Goal: Check status: Check status

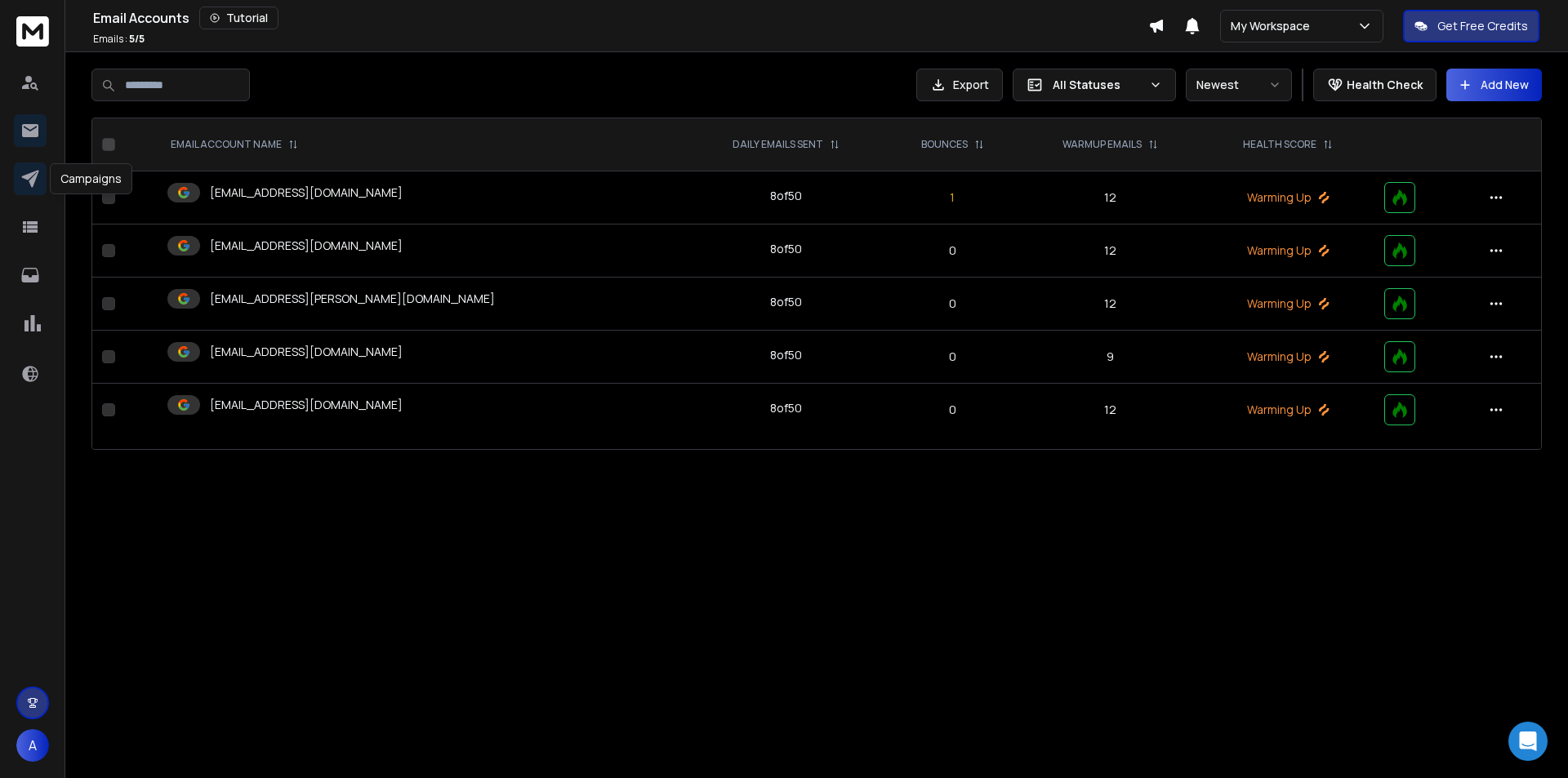
click at [25, 169] on icon at bounding box center [29, 179] width 19 height 19
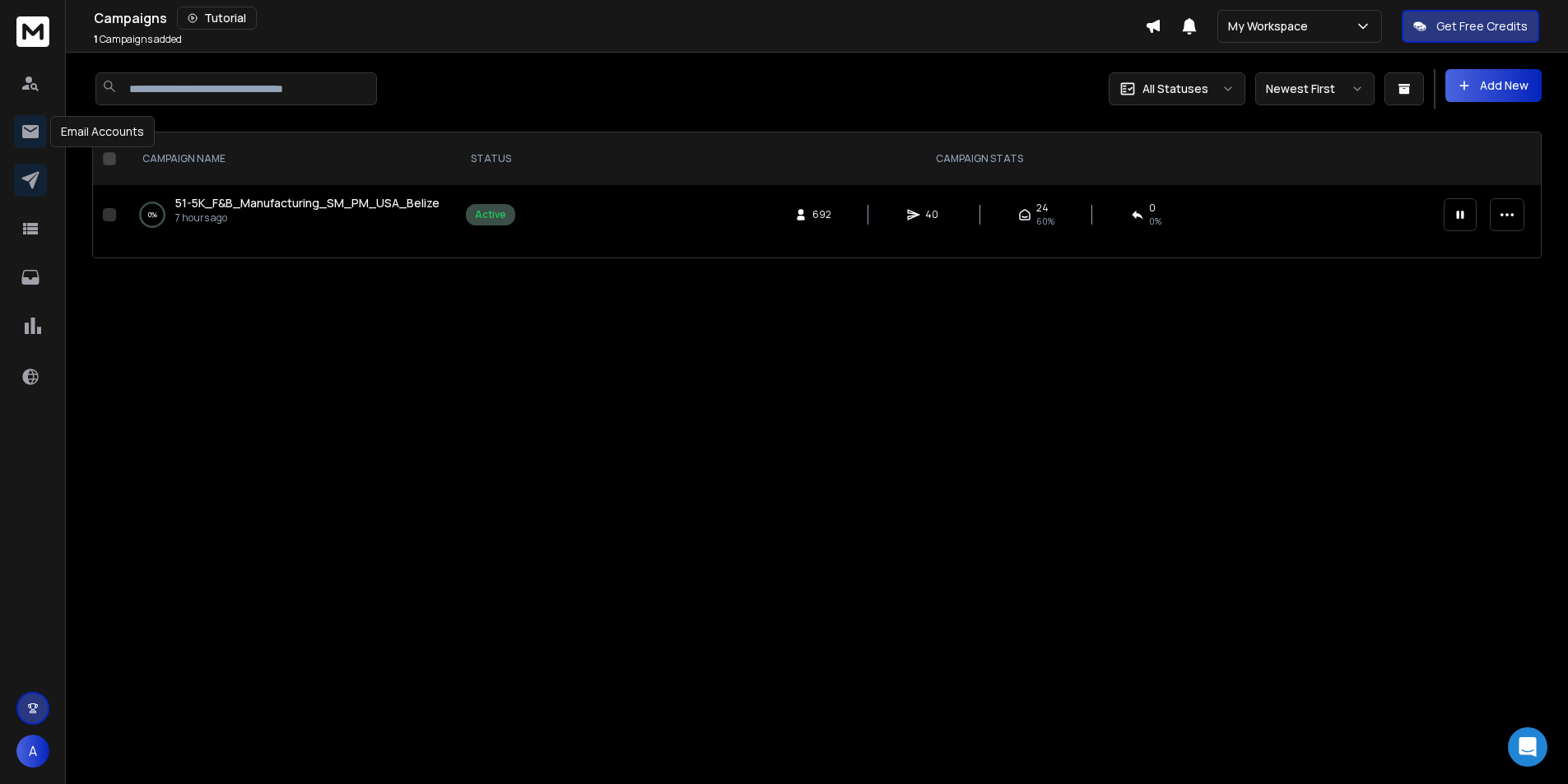
click at [22, 130] on icon at bounding box center [31, 132] width 17 height 13
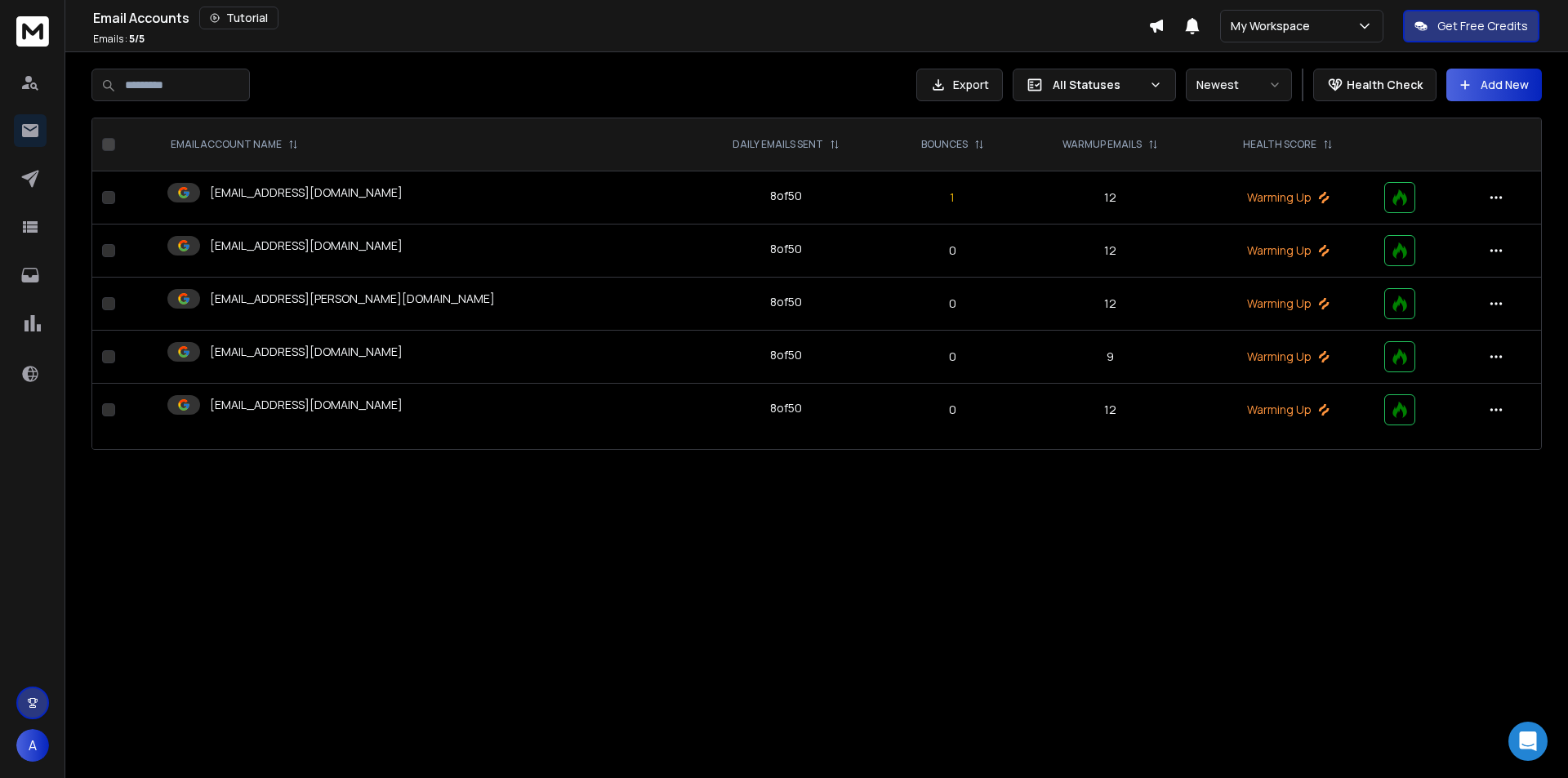
click at [895, 193] on p "1" at bounding box center [952, 198] width 113 height 17
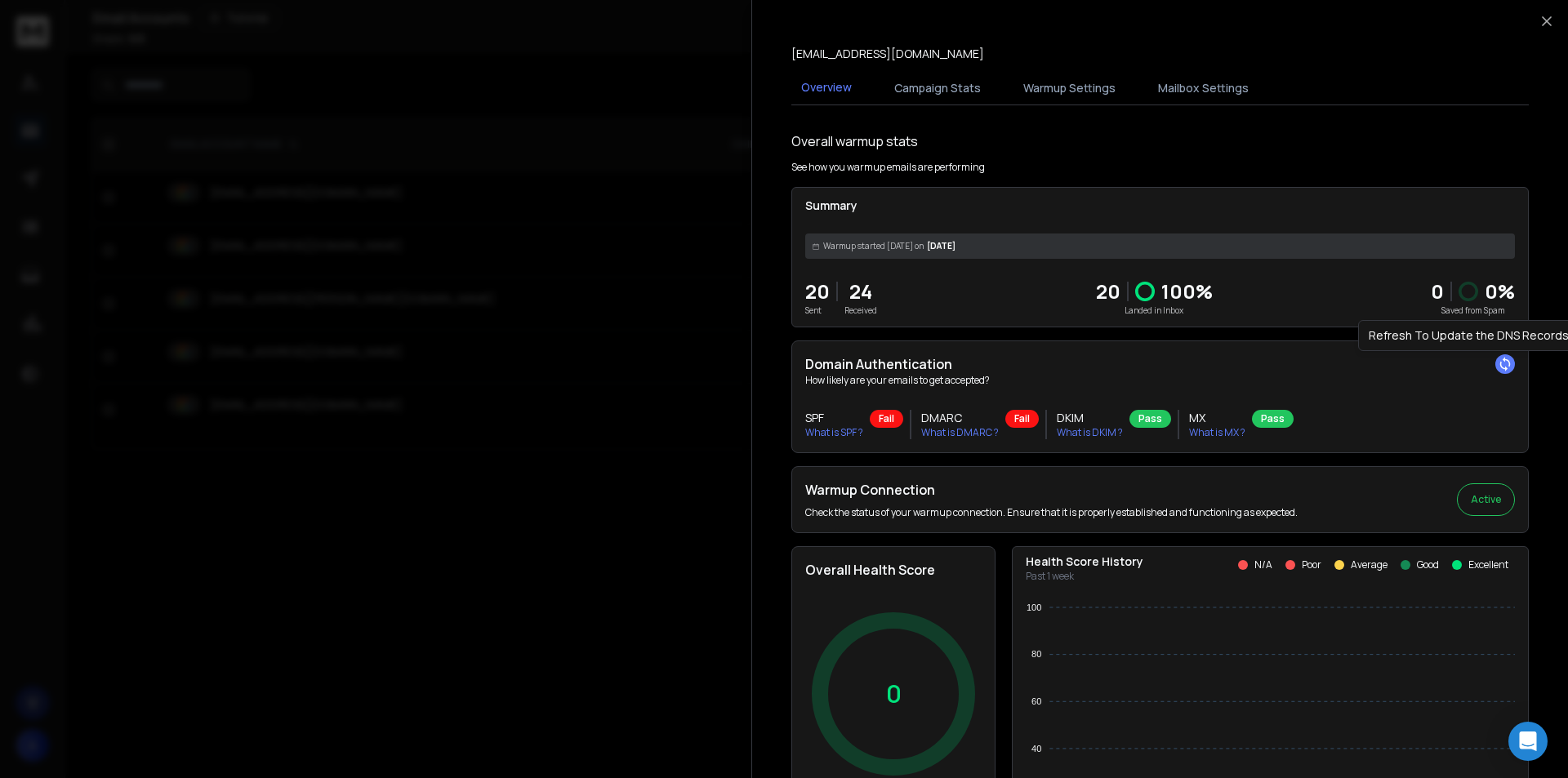
click at [1504, 363] on icon at bounding box center [1505, 364] width 11 height 15
click at [880, 419] on div "Fail" at bounding box center [886, 419] width 33 height 18
click at [1544, 21] on icon "button" at bounding box center [1547, 21] width 17 height 17
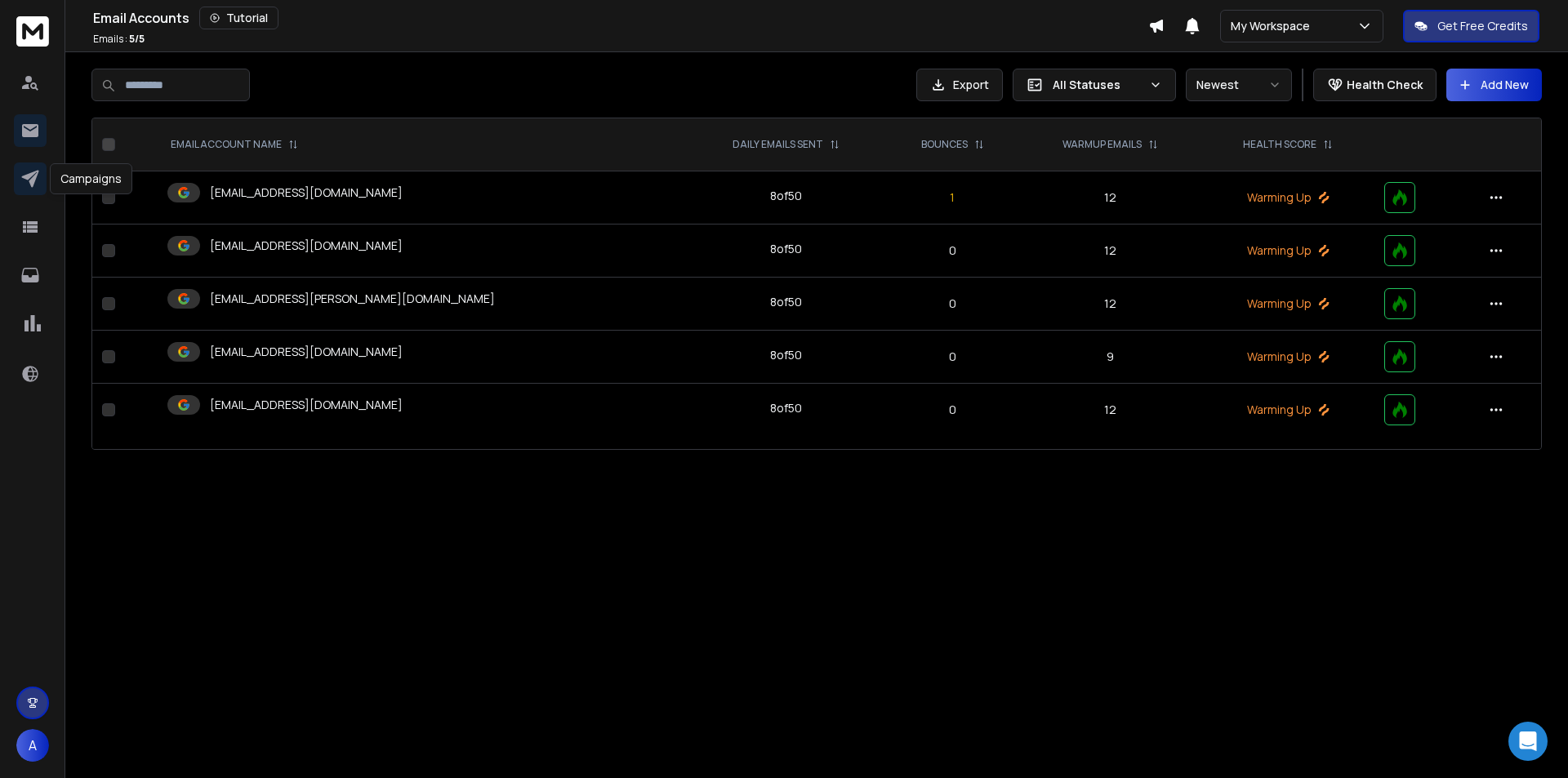
click at [26, 183] on icon at bounding box center [29, 179] width 19 height 19
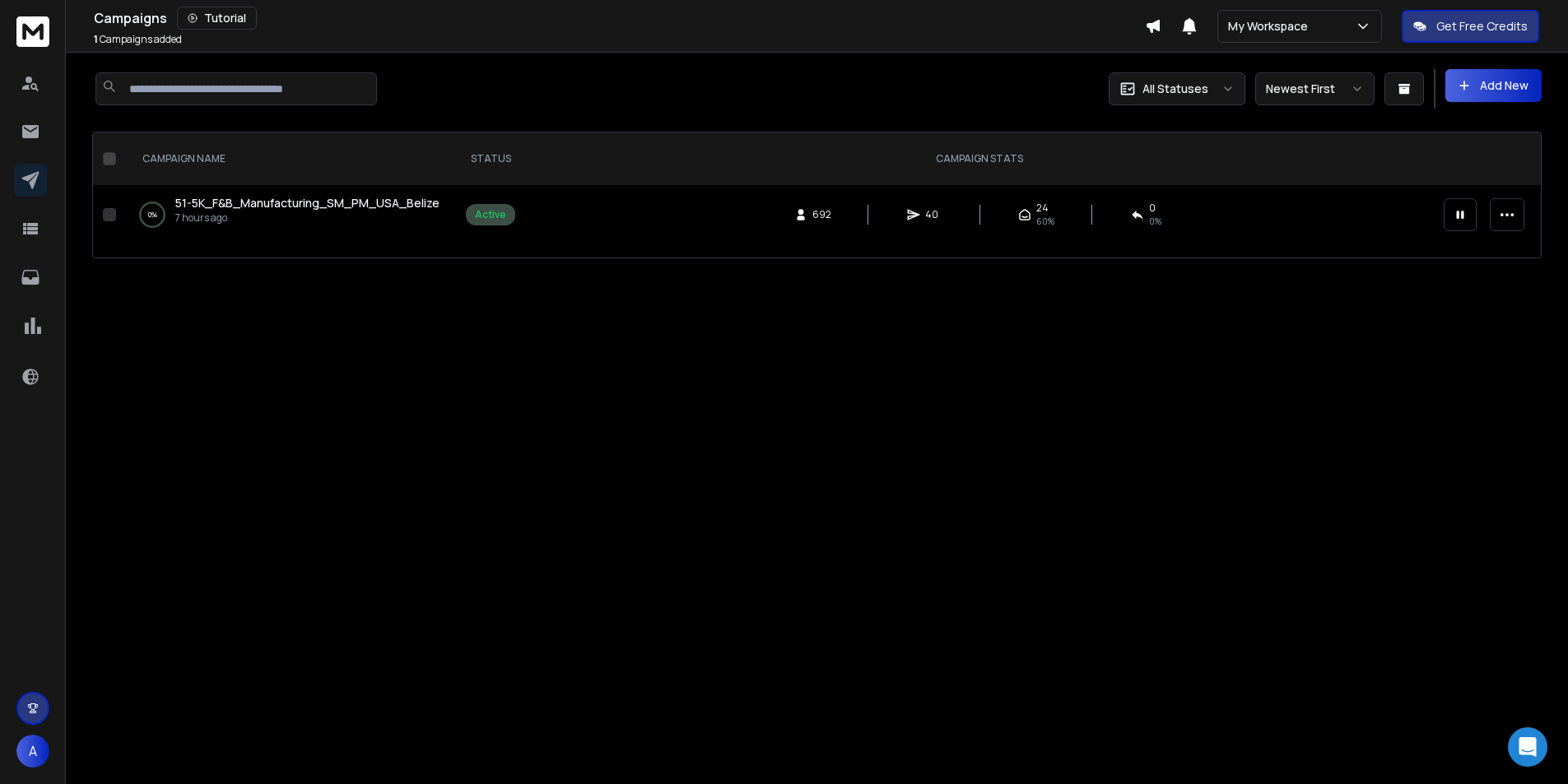
click at [1462, 212] on icon at bounding box center [1460, 214] width 7 height 8
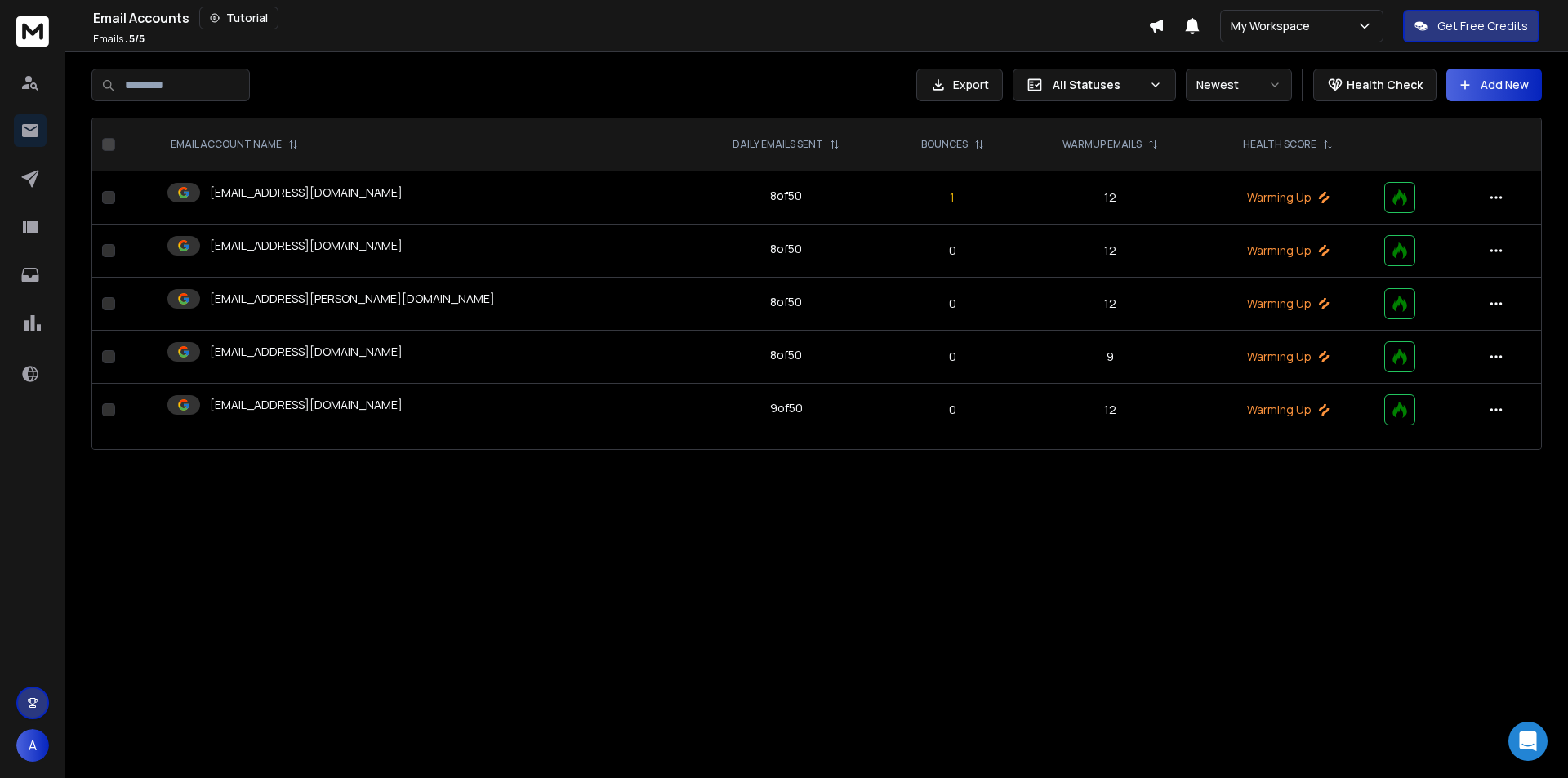
click at [895, 193] on p "1" at bounding box center [952, 198] width 113 height 17
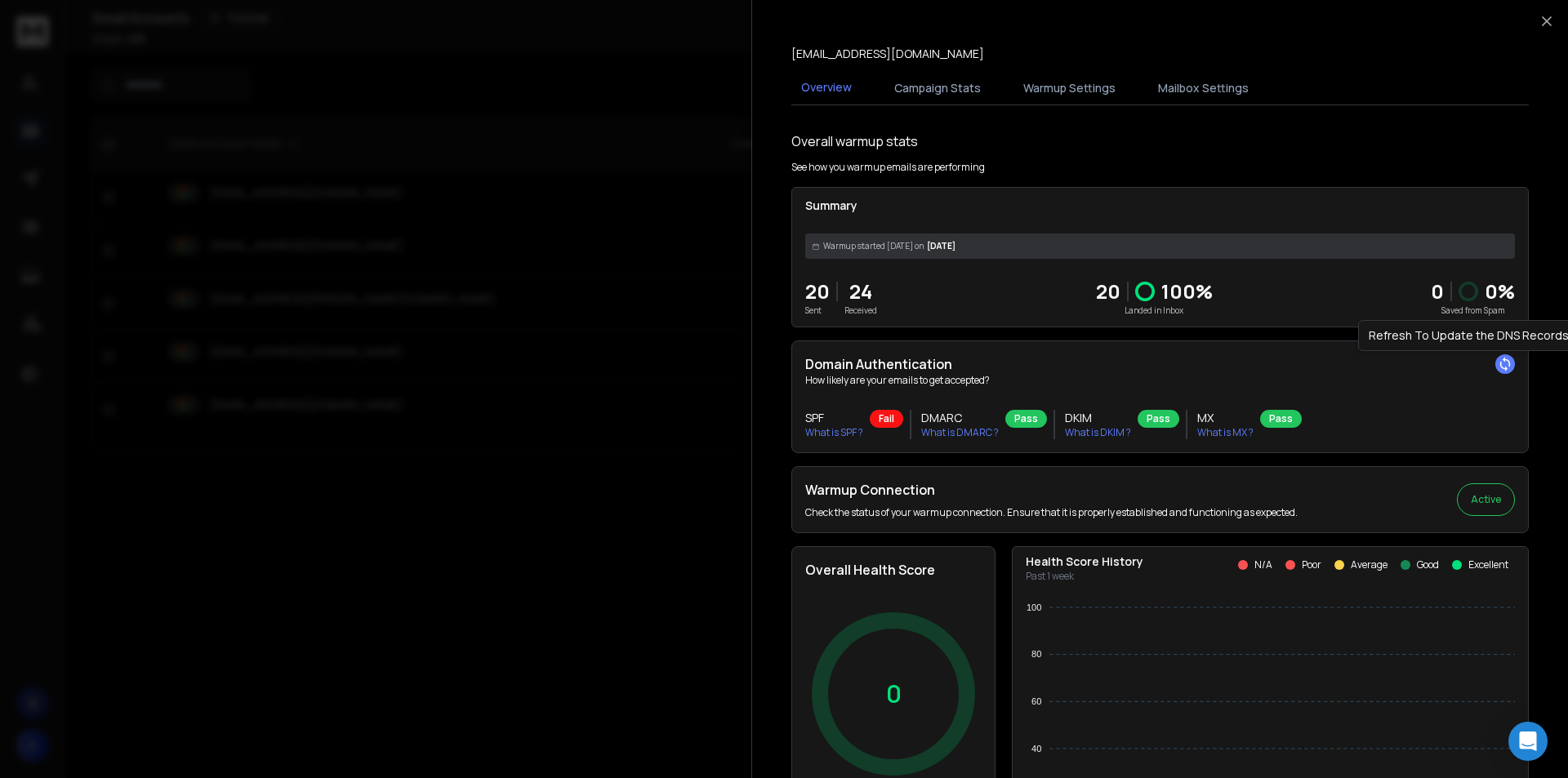
click at [1501, 361] on icon at bounding box center [1505, 365] width 17 height 17
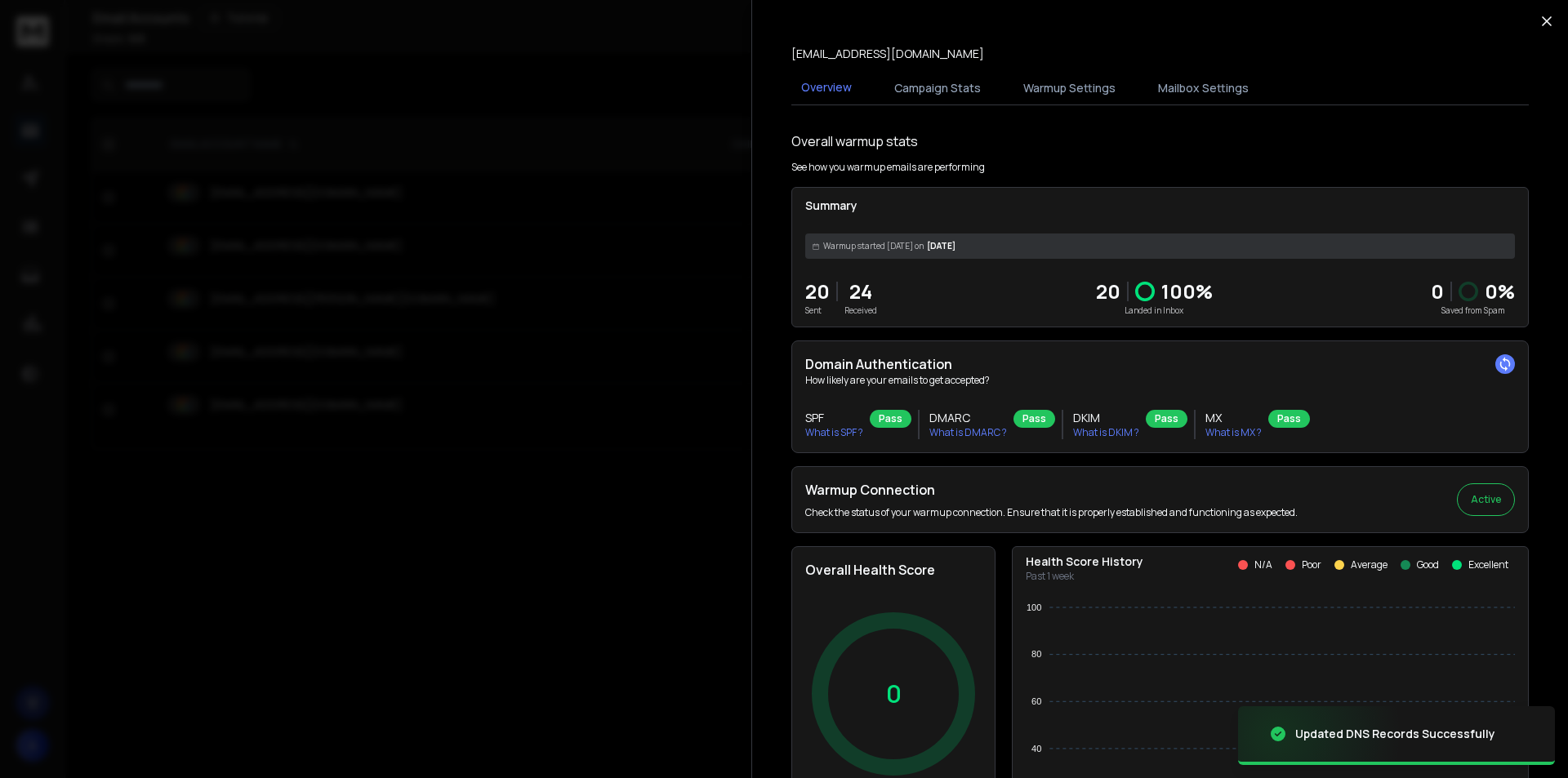
click at [1541, 18] on icon "button" at bounding box center [1547, 21] width 17 height 17
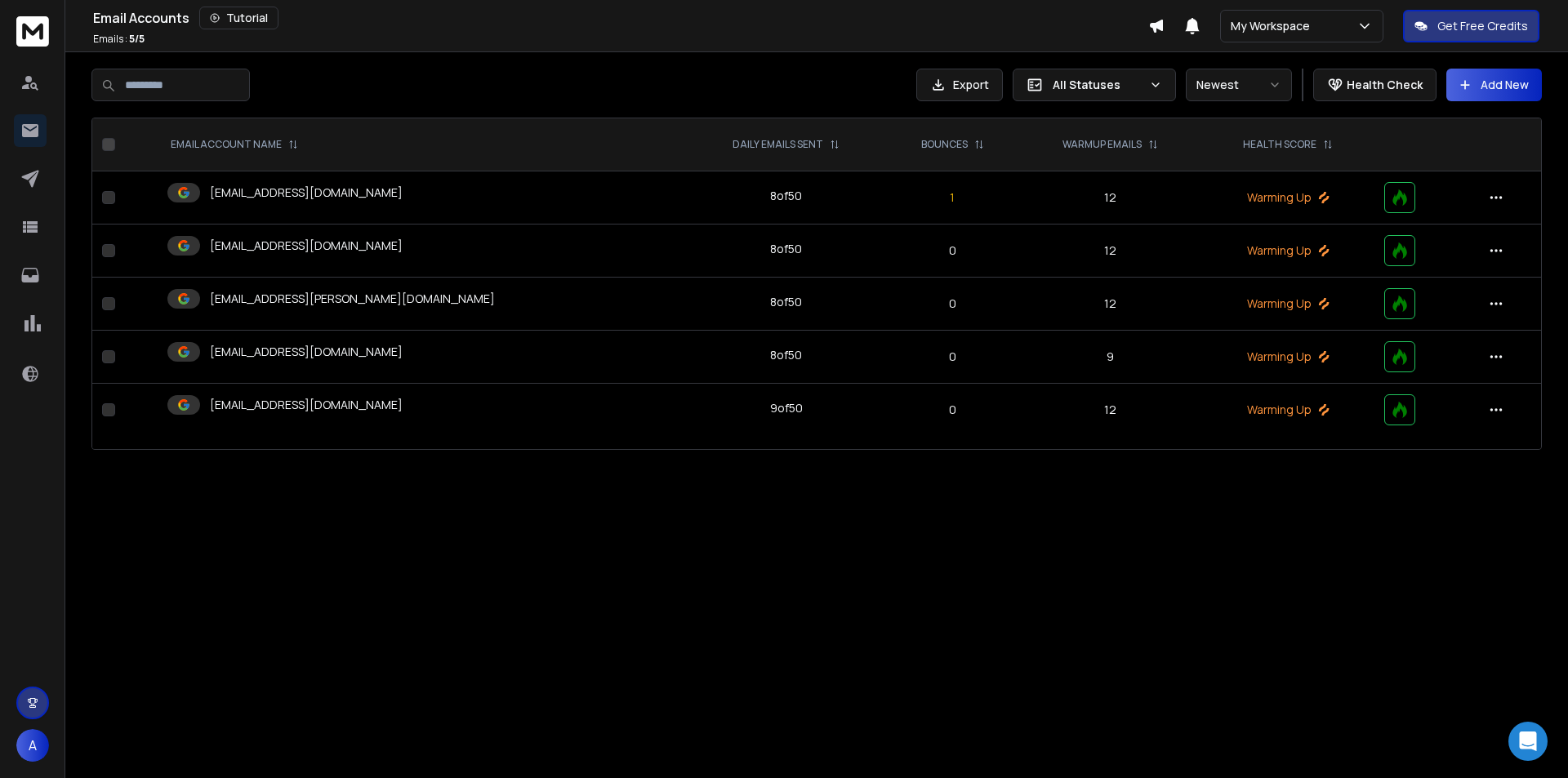
click at [895, 248] on p "0" at bounding box center [952, 250] width 113 height 17
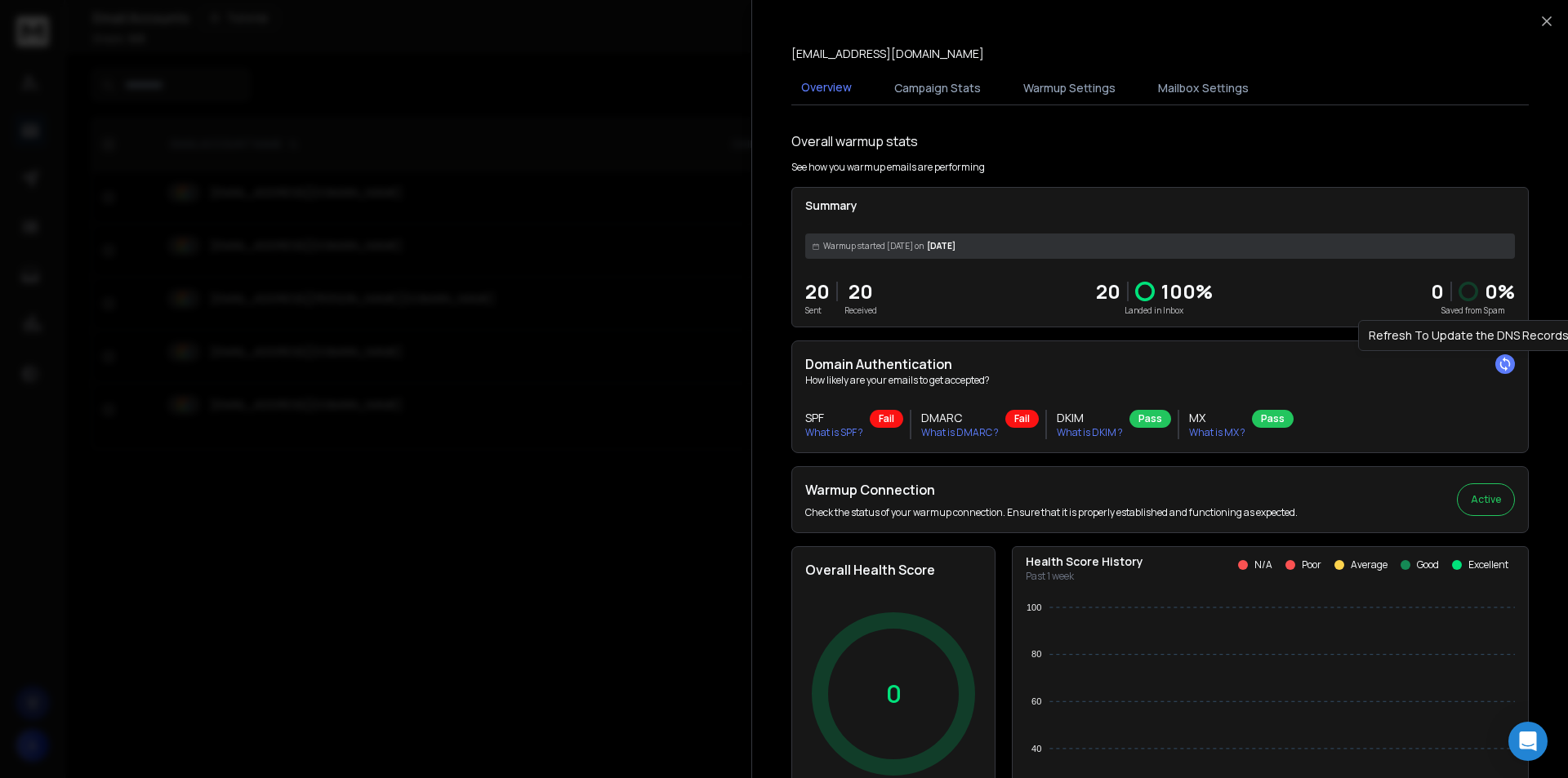
click at [1500, 371] on icon at bounding box center [1505, 365] width 17 height 17
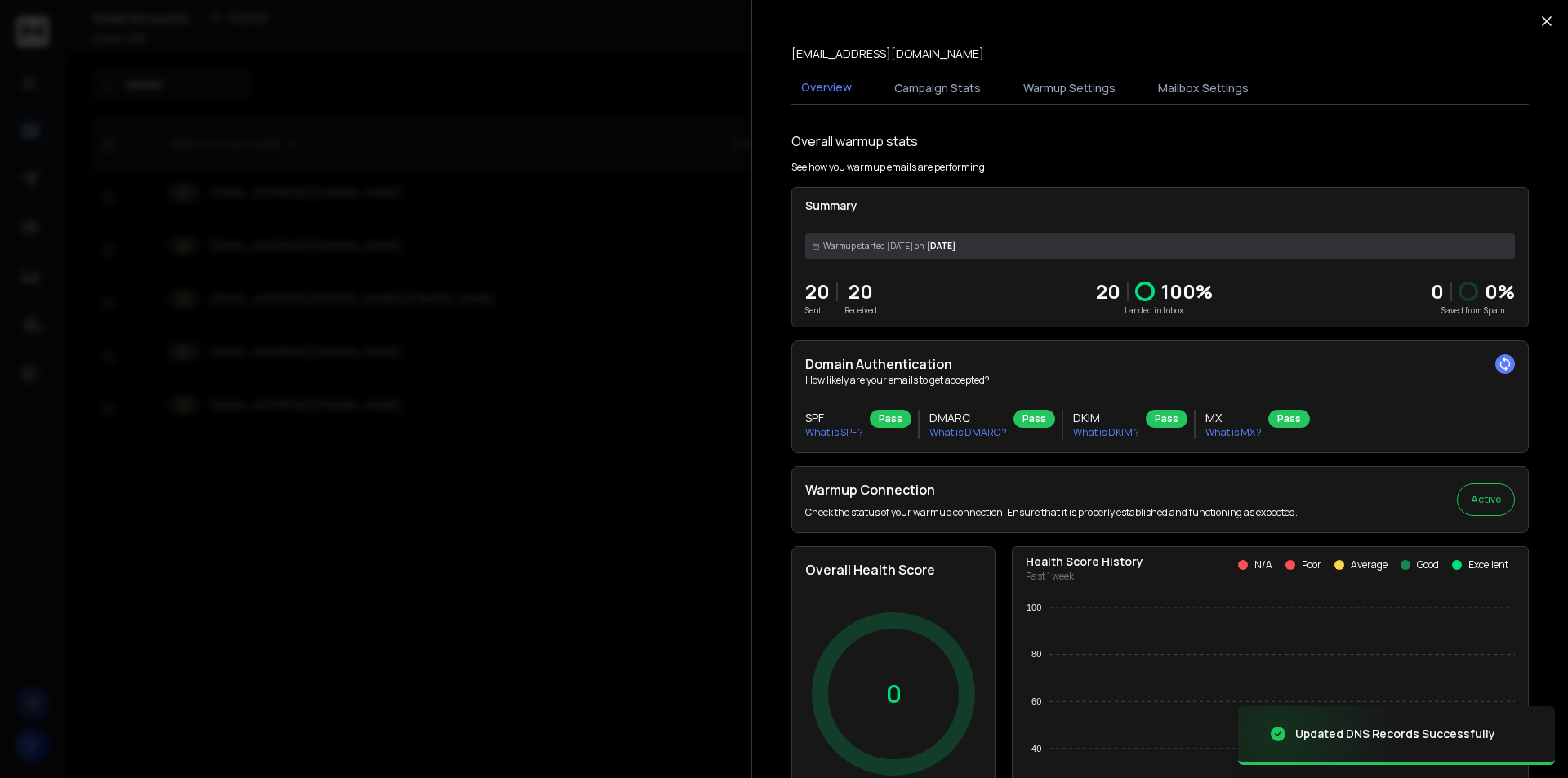
click at [1543, 22] on icon "button" at bounding box center [1547, 21] width 8 height 8
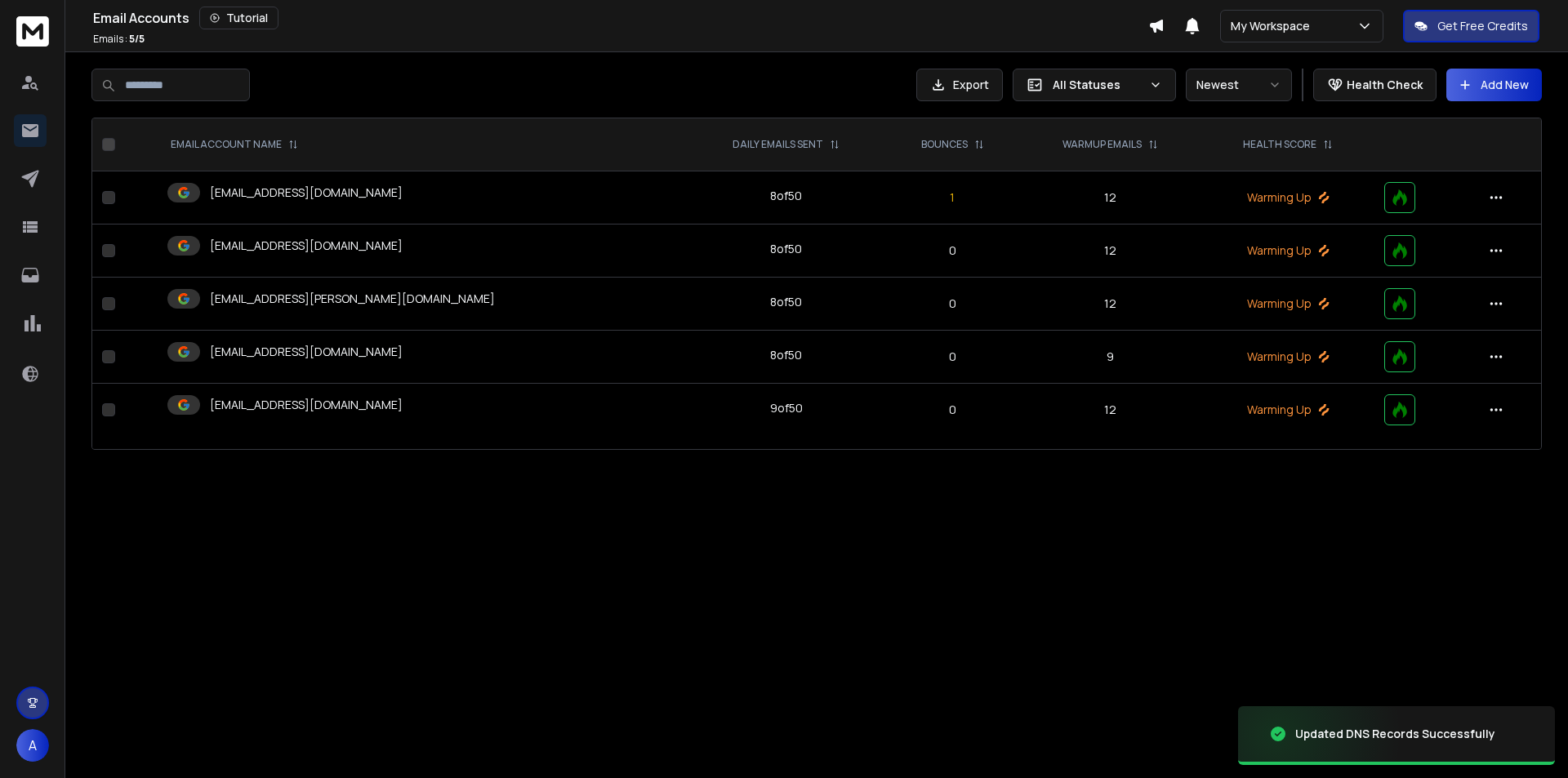
click at [770, 303] on div "8 of 50" at bounding box center [786, 302] width 32 height 17
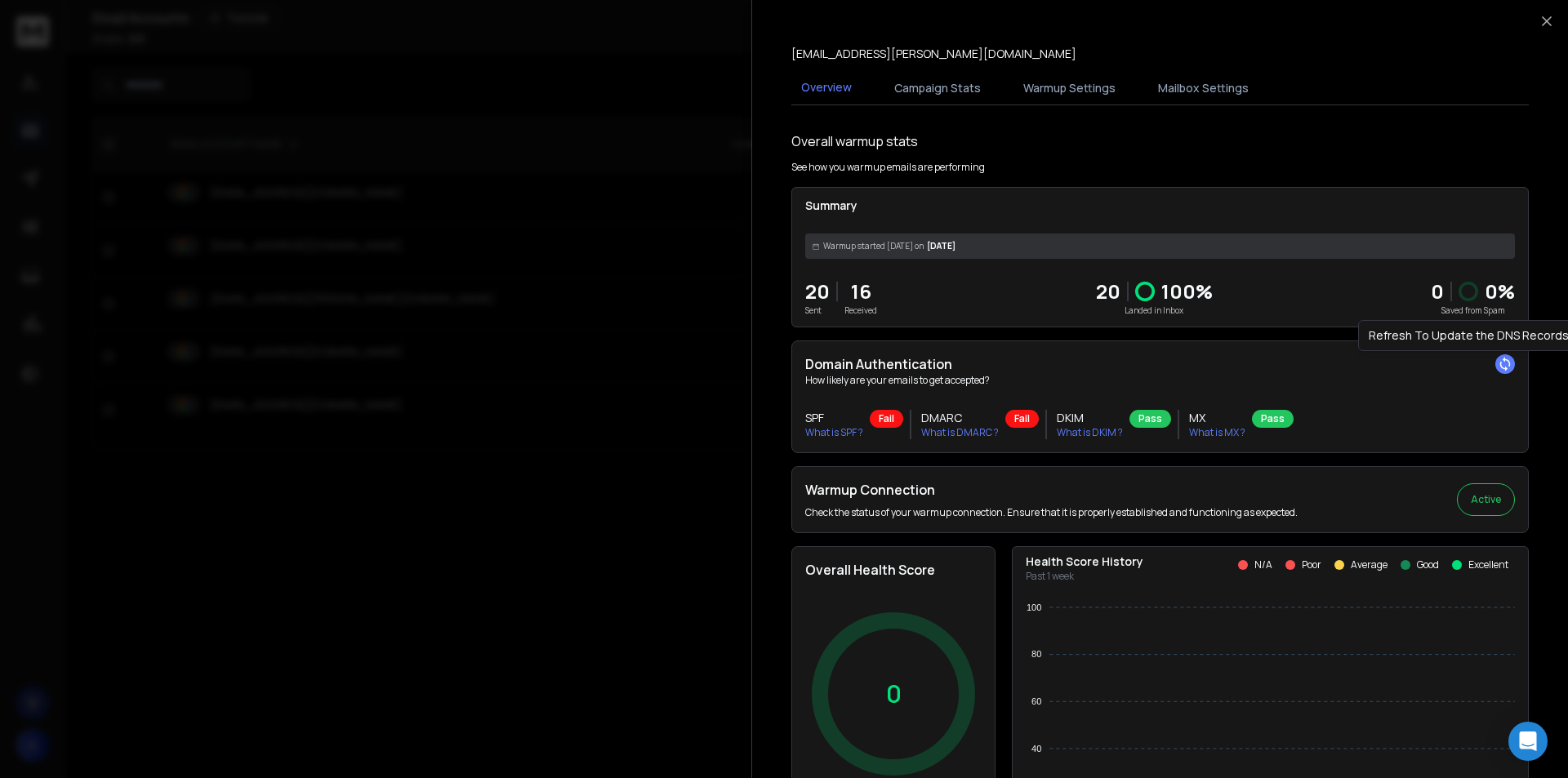
click at [1499, 362] on icon at bounding box center [1505, 365] width 17 height 17
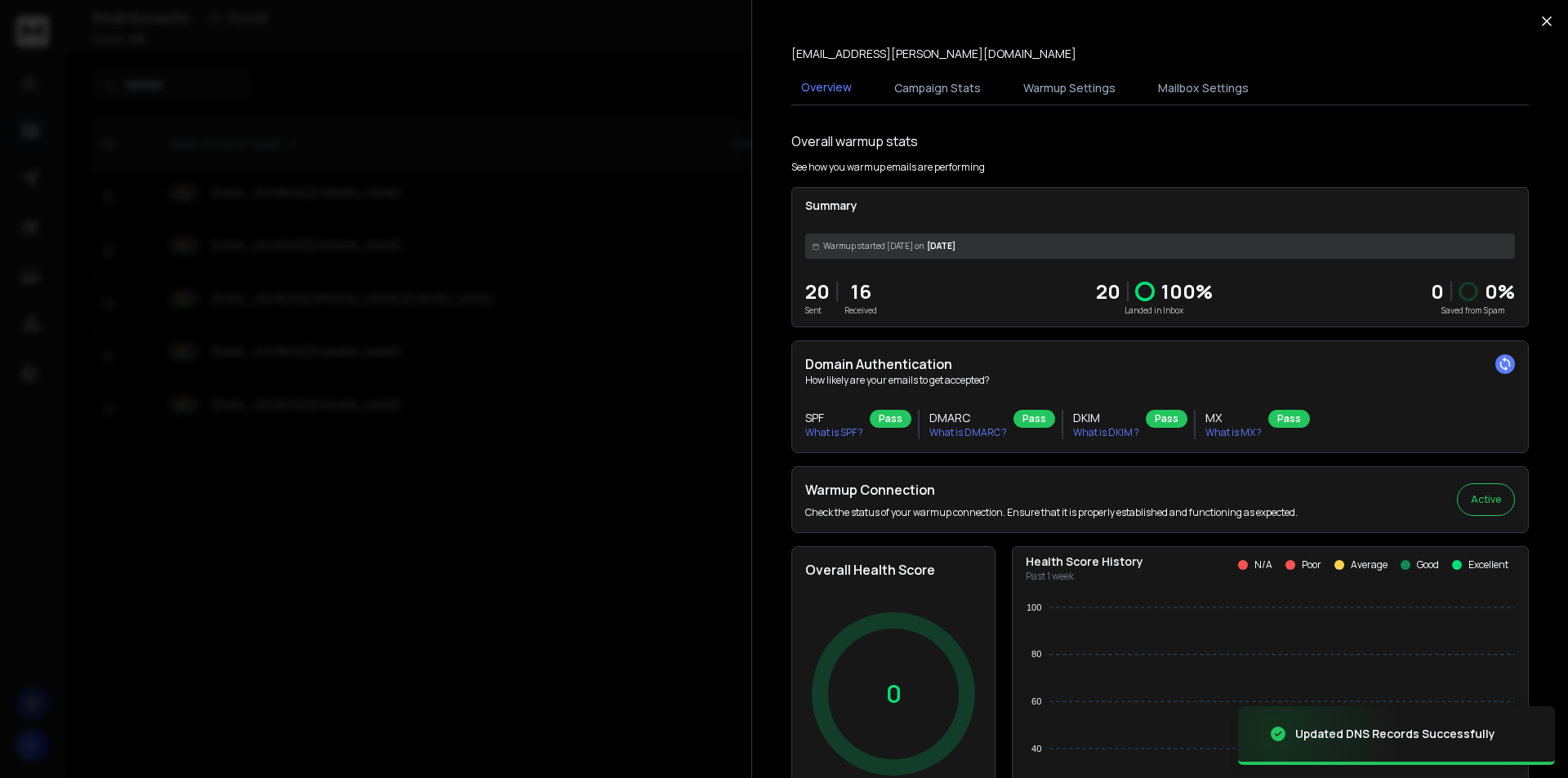
click at [1543, 24] on icon "button" at bounding box center [1547, 21] width 8 height 8
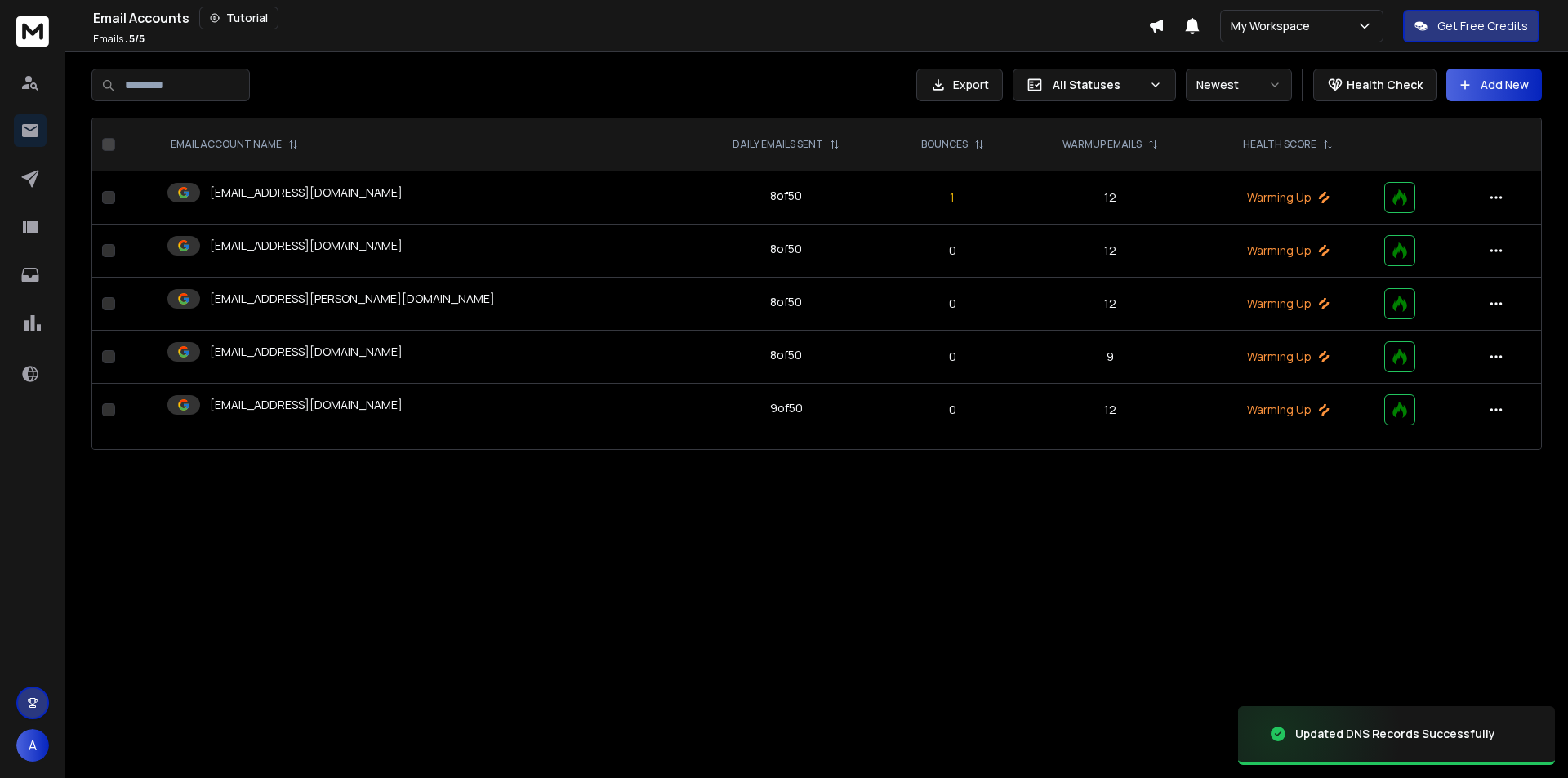
click at [718, 353] on td "8 of 50" at bounding box center [787, 352] width 199 height 42
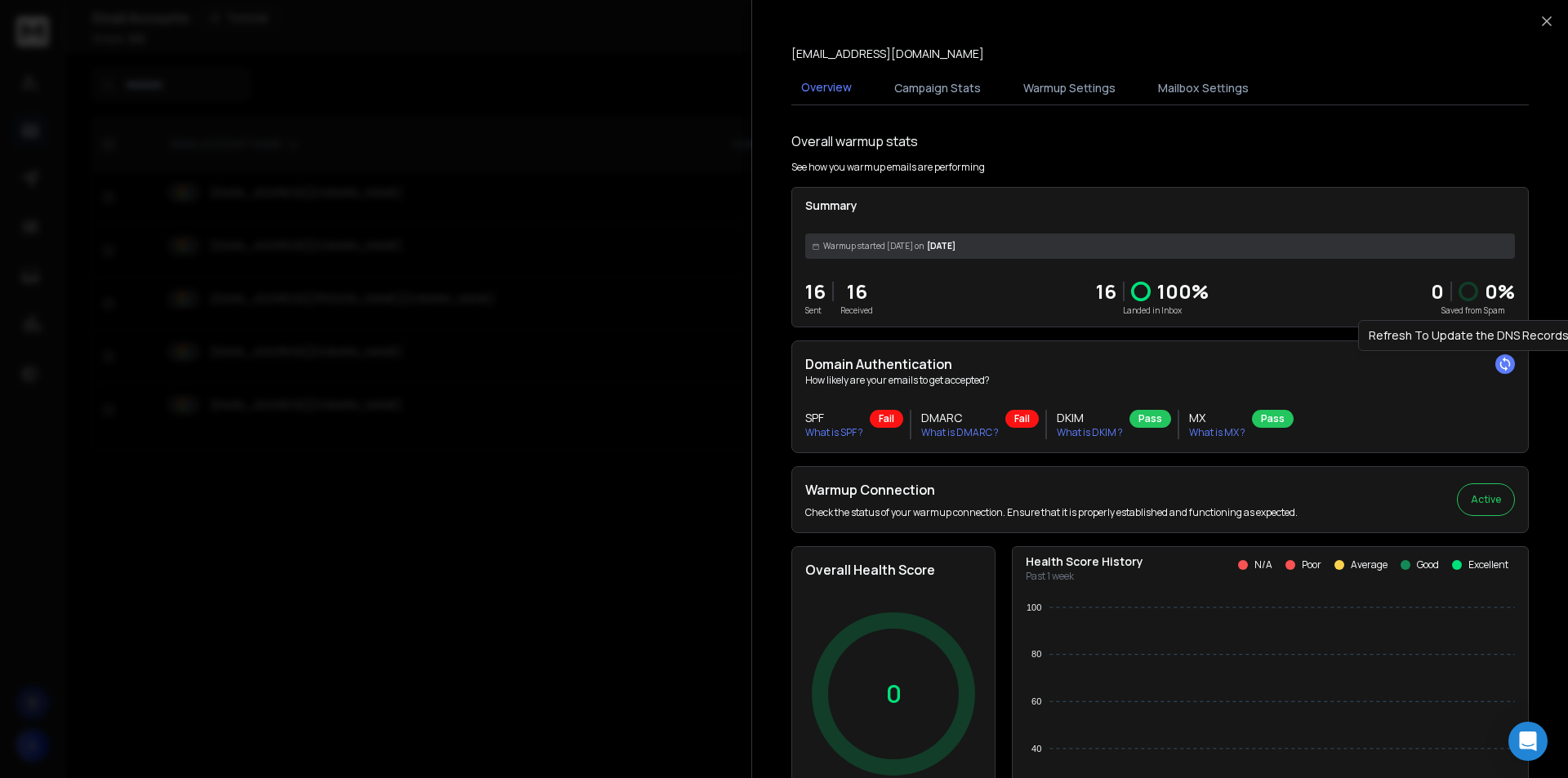
click at [1501, 363] on icon at bounding box center [1505, 365] width 17 height 17
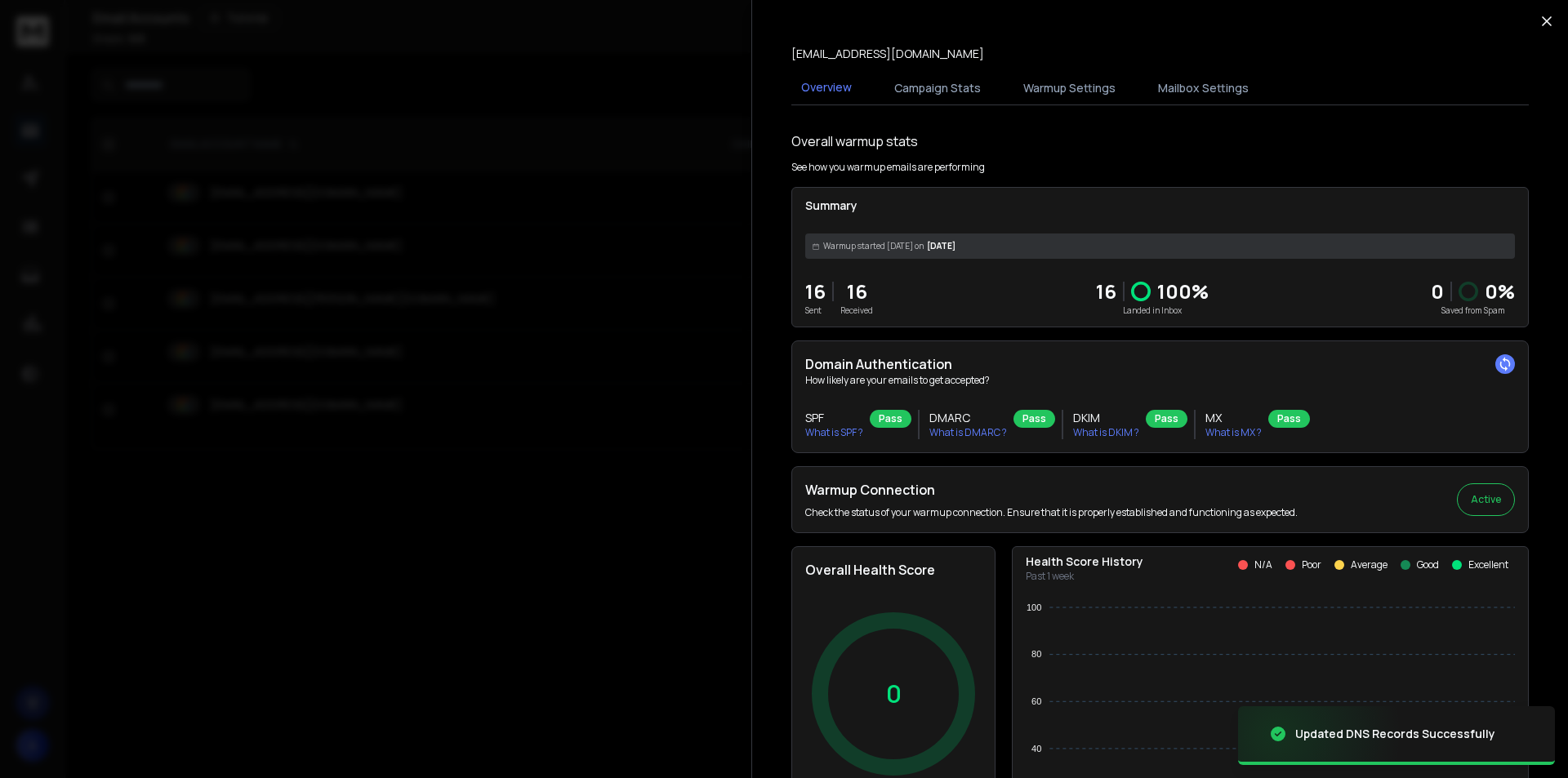
click at [1539, 21] on icon "button" at bounding box center [1547, 21] width 17 height 17
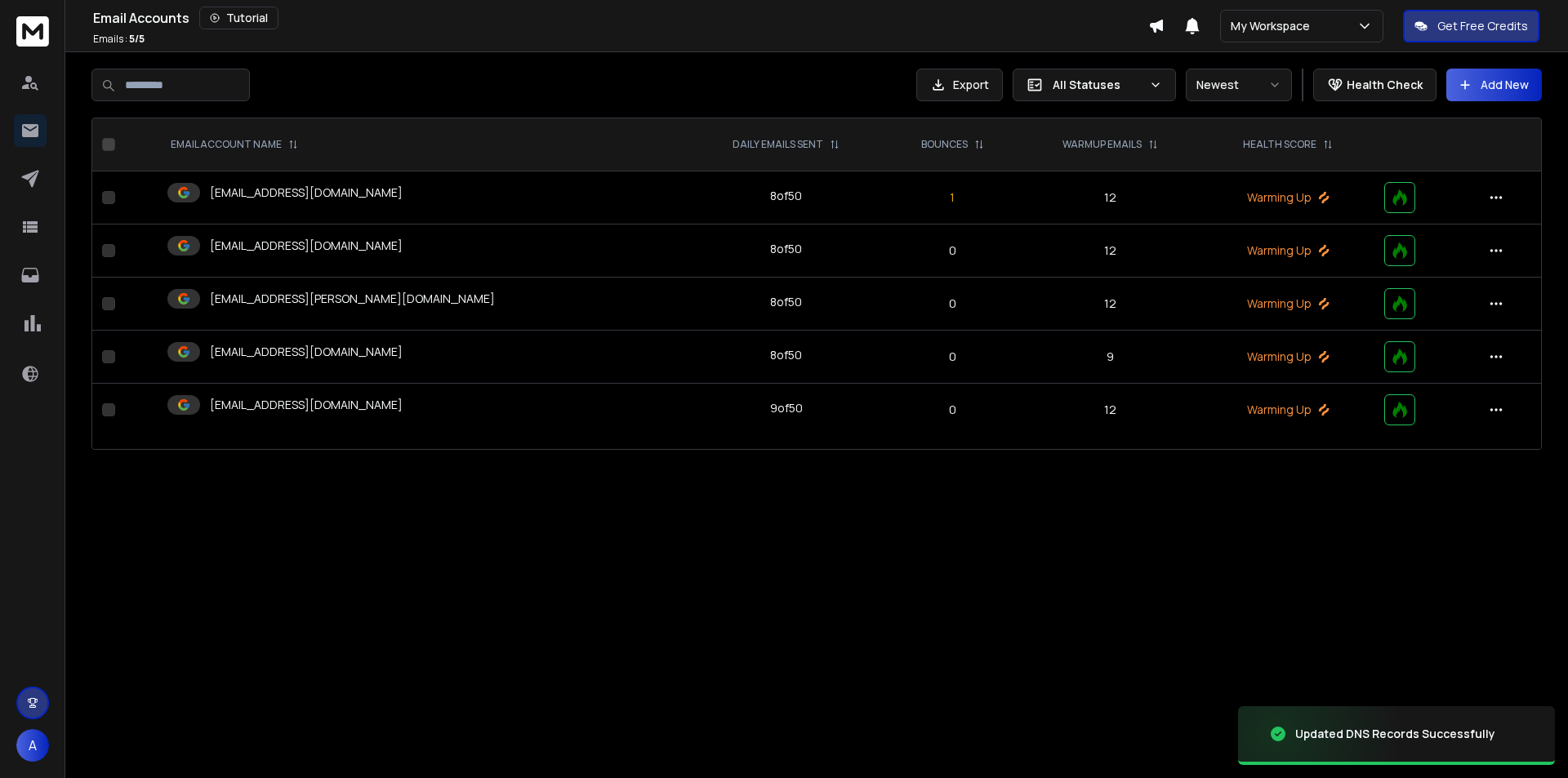
click at [742, 406] on td "9 of 50" at bounding box center [787, 405] width 199 height 42
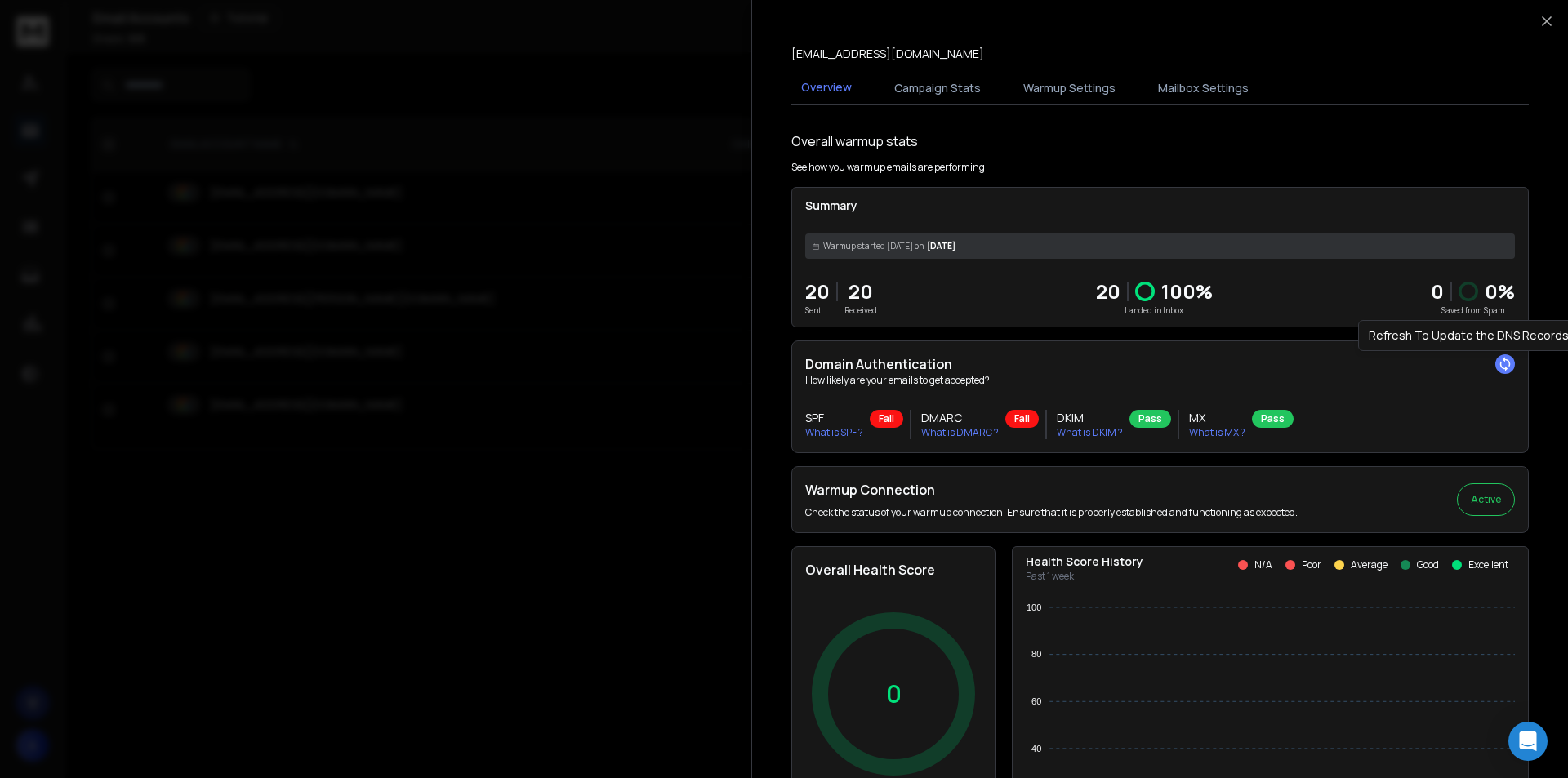
click at [1502, 365] on icon at bounding box center [1505, 365] width 17 height 17
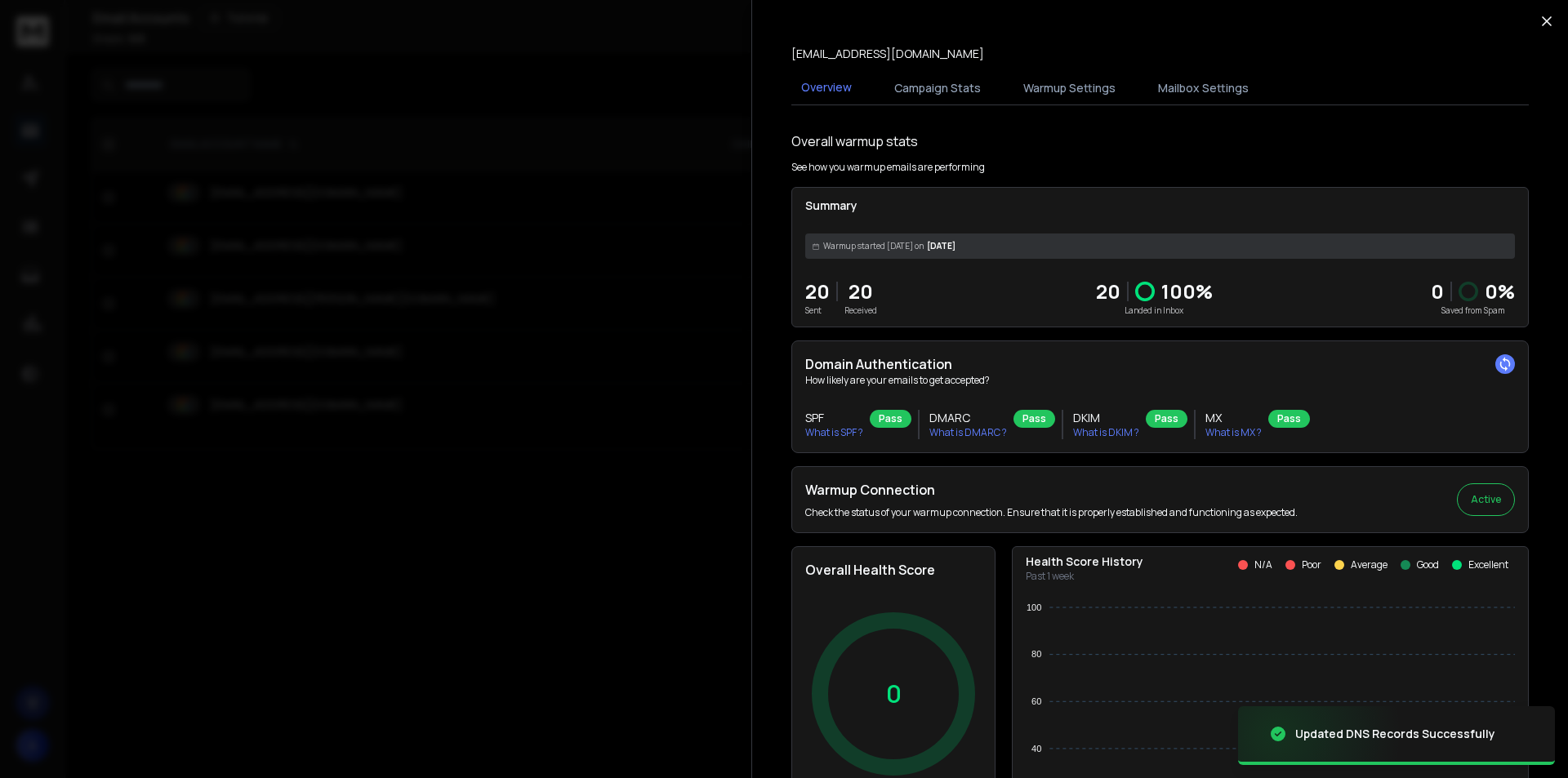
click at [1539, 19] on icon "button" at bounding box center [1547, 21] width 17 height 17
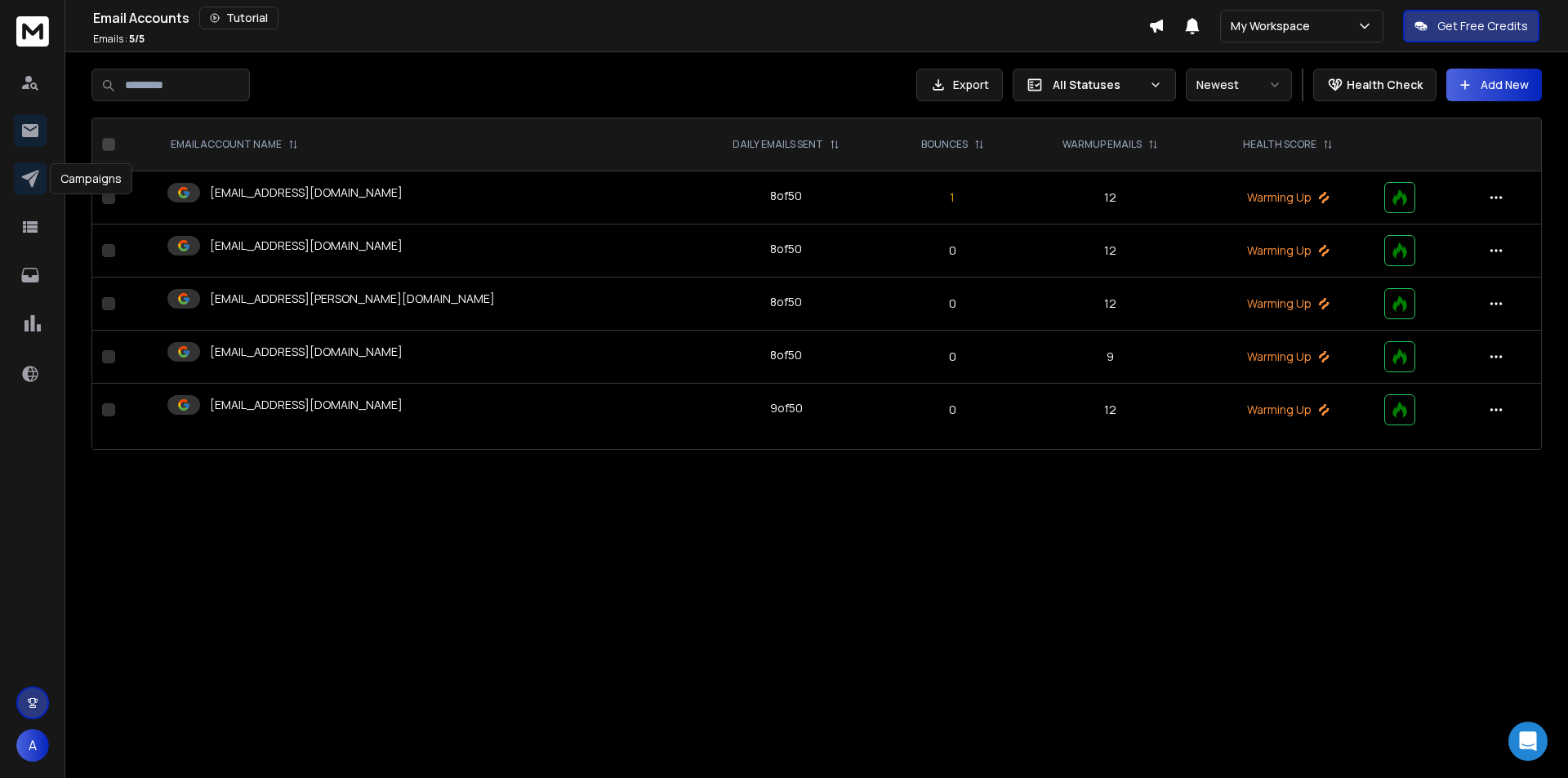
click at [34, 175] on icon at bounding box center [29, 179] width 19 height 19
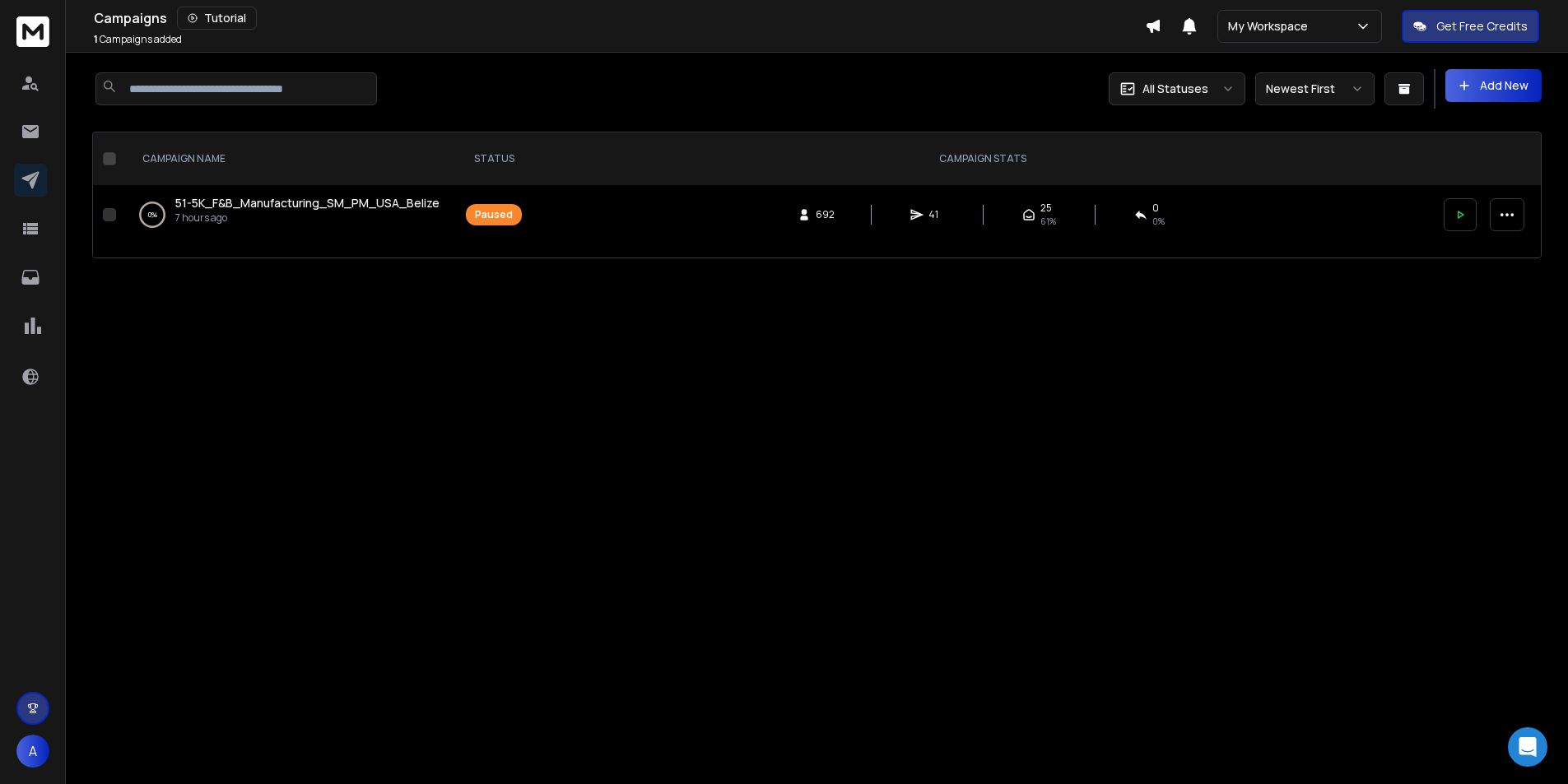
click at [1454, 216] on icon at bounding box center [1460, 214] width 15 height 15
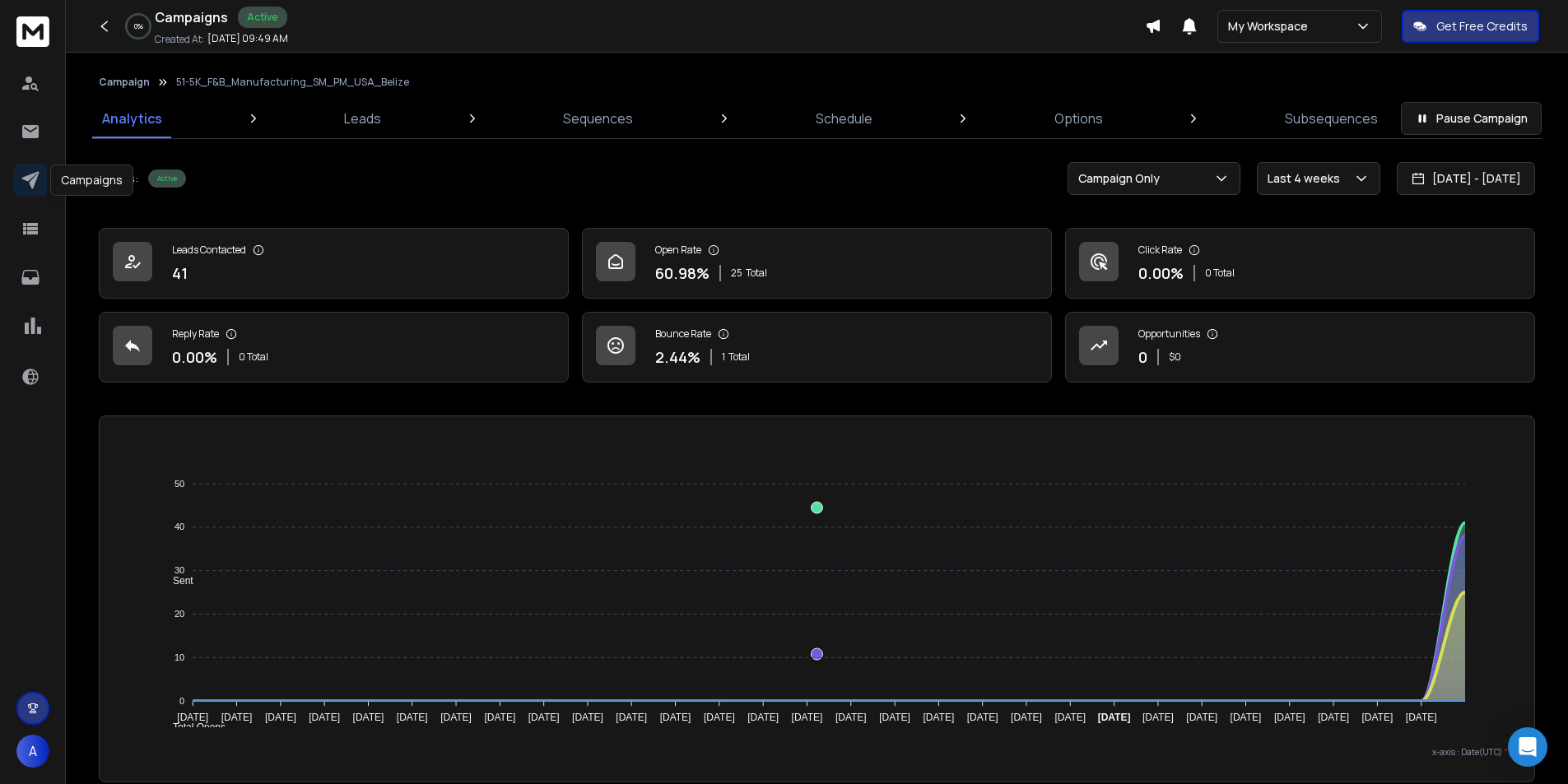
click at [25, 174] on icon at bounding box center [30, 180] width 19 height 19
